Goal: Communication & Community: Answer question/provide support

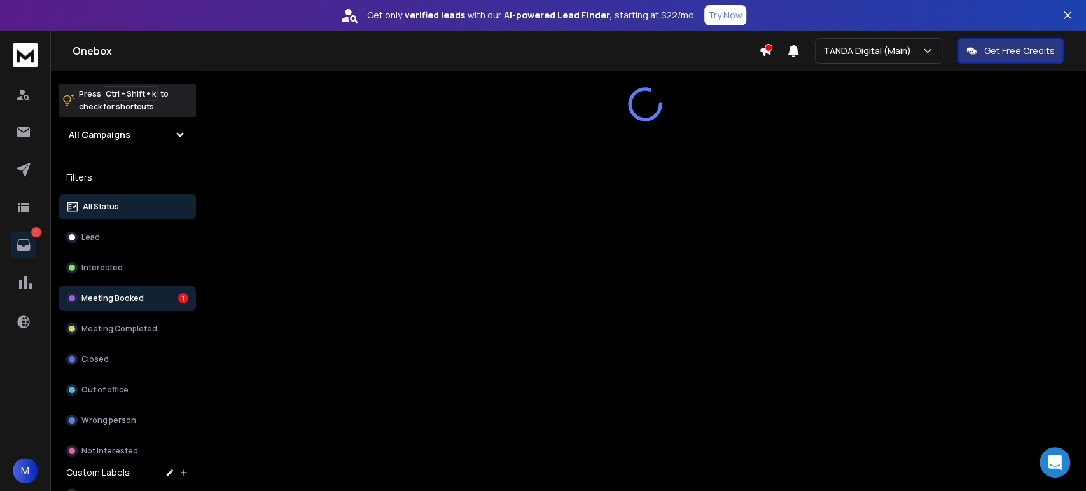
click at [125, 298] on p "Meeting Booked" at bounding box center [112, 298] width 62 height 10
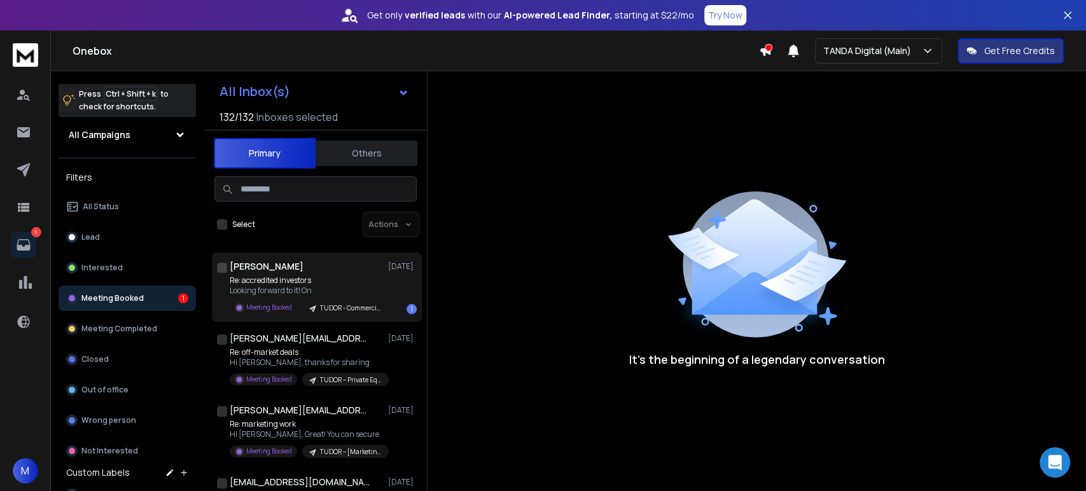
click at [317, 285] on p "Re: accredited investors" at bounding box center [306, 280] width 153 height 10
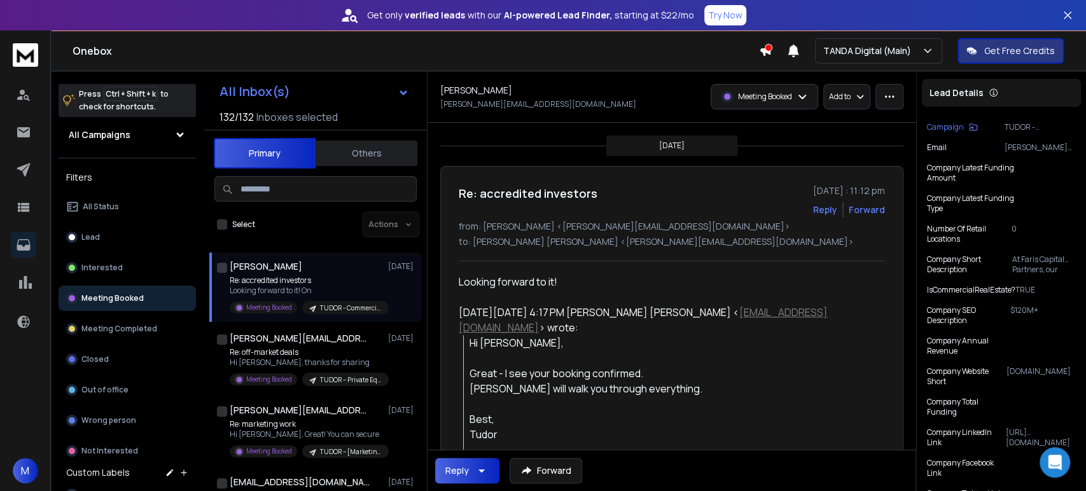
click at [826, 377] on div "Great - I see your booking confirmed. [PERSON_NAME] will walk you through every…" at bounding box center [649, 389] width 361 height 46
click at [74, 202] on icon at bounding box center [72, 207] width 11 height 10
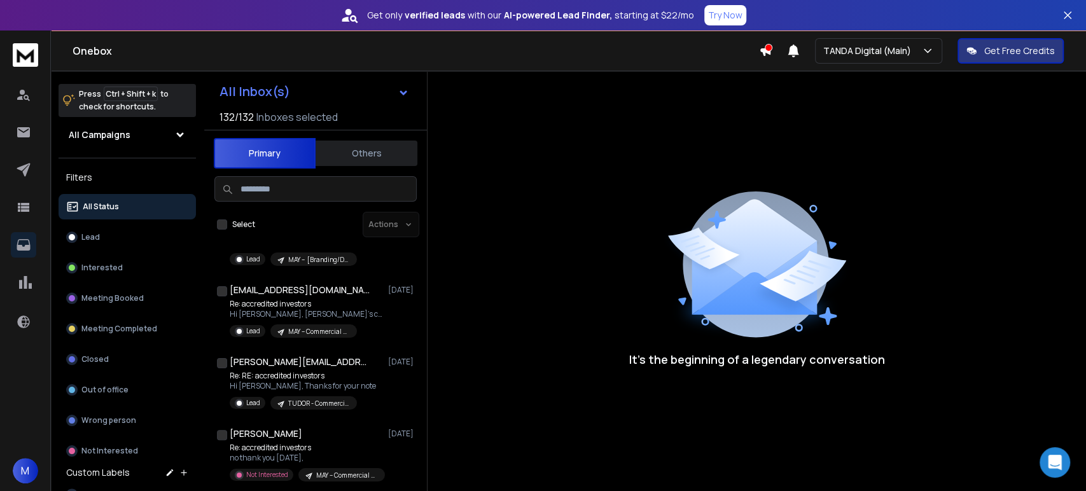
scroll to position [123, 0]
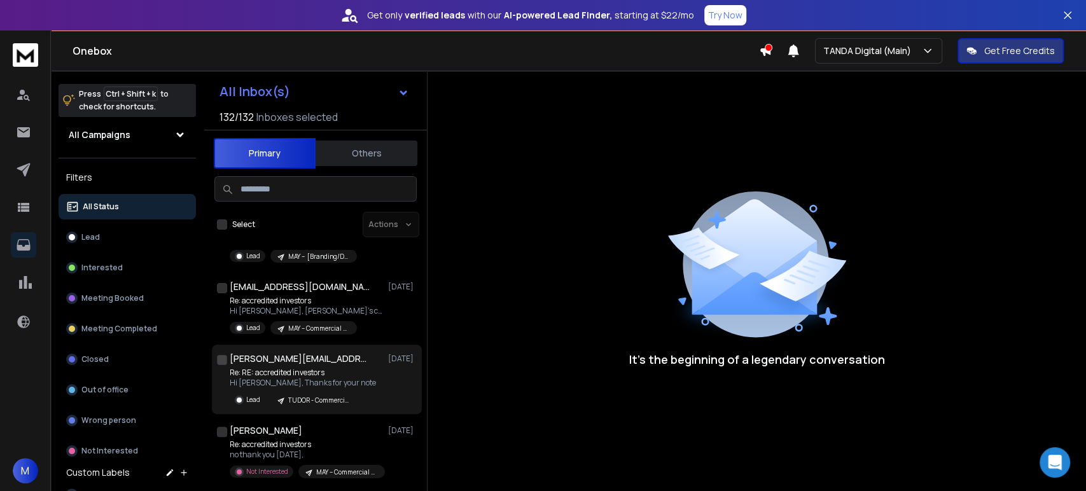
click at [300, 362] on h1 "[PERSON_NAME][EMAIL_ADDRESS][DOMAIN_NAME]" at bounding box center [300, 358] width 140 height 13
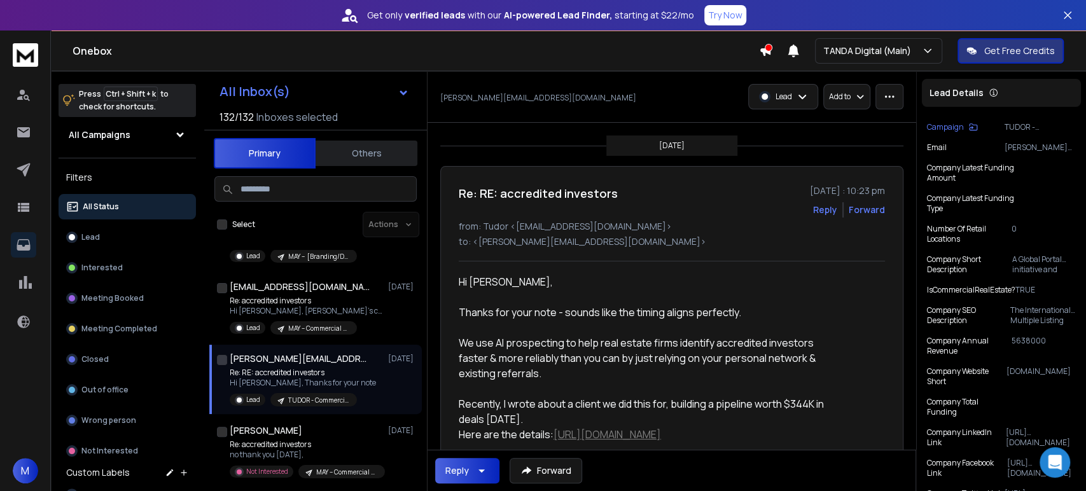
click at [614, 319] on div "Thanks for your note - sounds like the timing aligns perfectly." at bounding box center [644, 320] width 371 height 31
click at [328, 373] on p "Re: RE: accredited investors" at bounding box center [303, 373] width 146 height 10
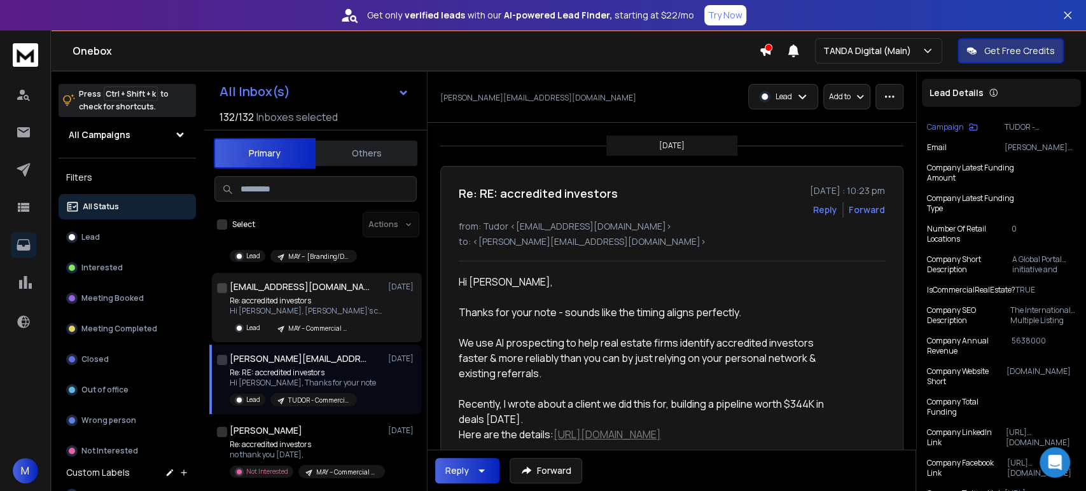
click at [272, 307] on p "Hi [PERSON_NAME], [PERSON_NAME]’s calendar tends to" at bounding box center [306, 311] width 153 height 10
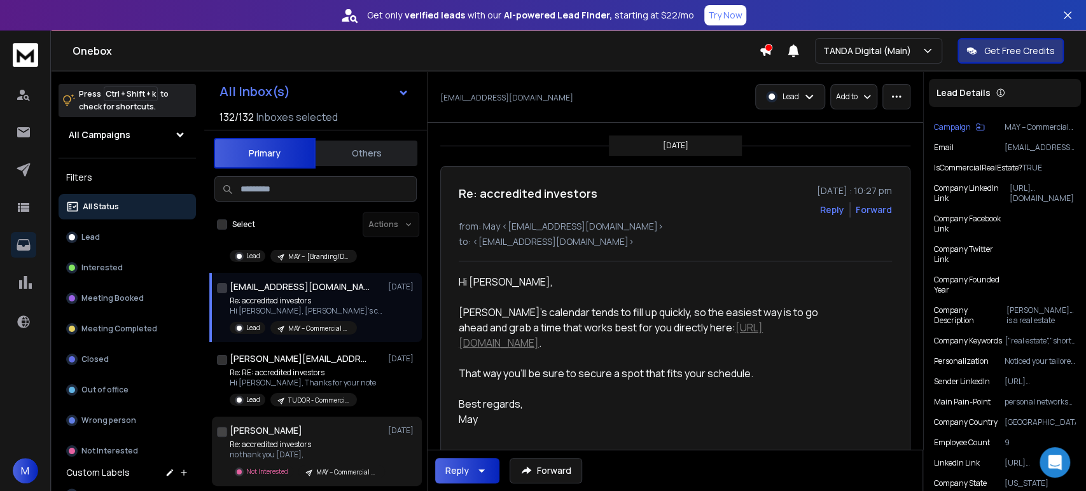
click at [322, 436] on div "[PERSON_NAME] [DATE] Re: accredited investors no thank you [DATE], Not Interest…" at bounding box center [323, 451] width 187 height 54
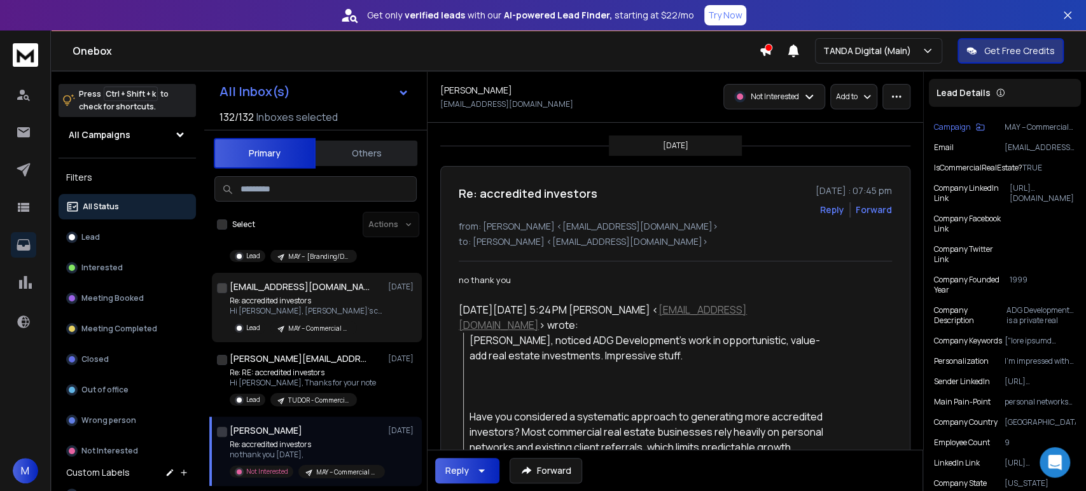
click at [370, 308] on div "Re: accredited investors Hi [PERSON_NAME], [PERSON_NAME]’s calendar tends to Le…" at bounding box center [323, 315] width 187 height 39
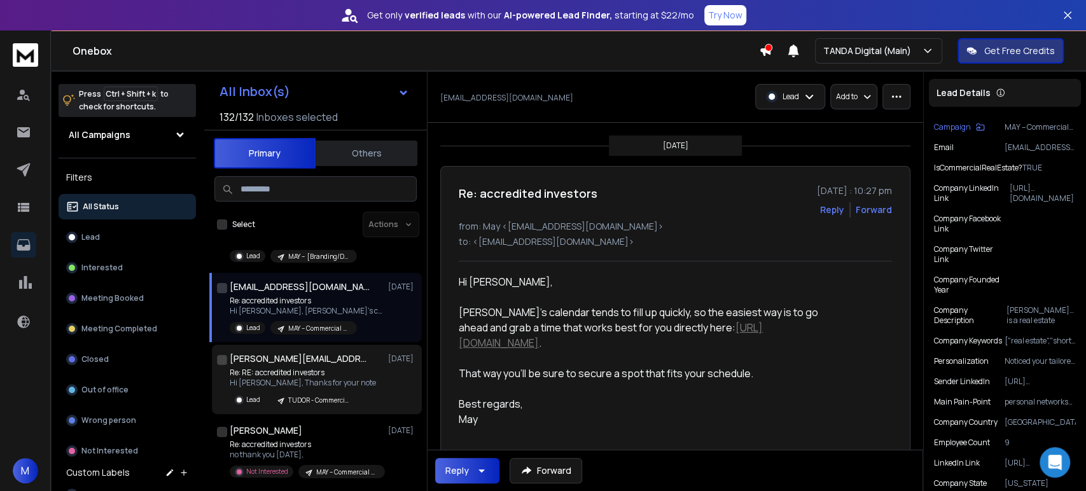
click at [331, 358] on div "[PERSON_NAME][EMAIL_ADDRESS][DOMAIN_NAME] [DATE]" at bounding box center [323, 358] width 187 height 13
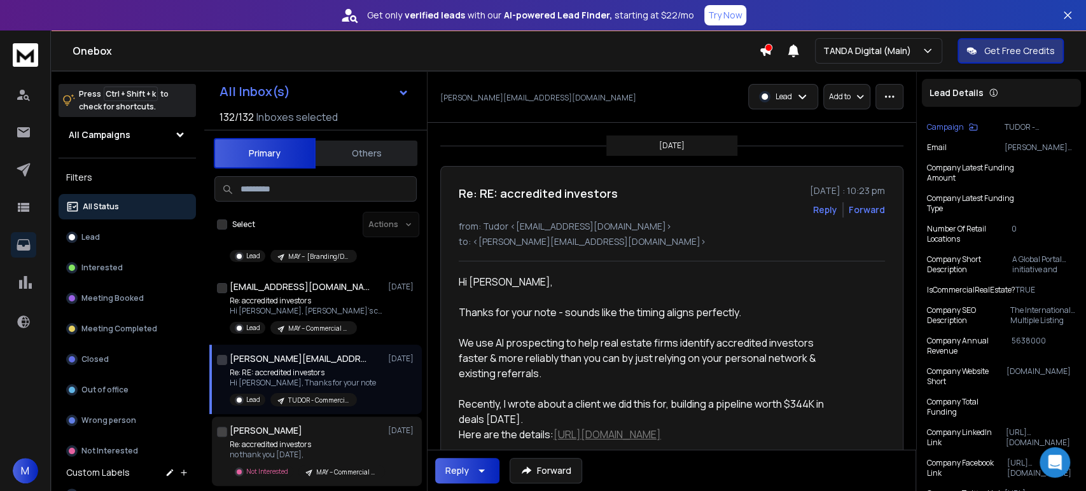
click at [375, 434] on div "[PERSON_NAME] [DATE]" at bounding box center [323, 430] width 187 height 13
